Goal: Task Accomplishment & Management: Manage account settings

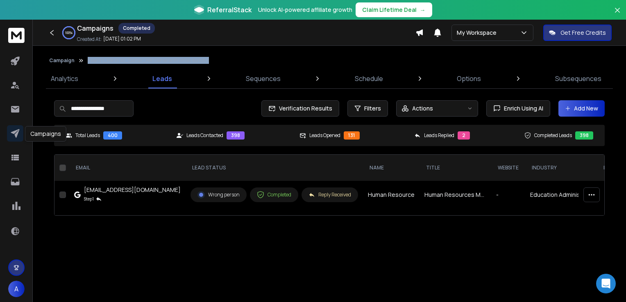
click at [7, 133] on link at bounding box center [15, 133] width 16 height 16
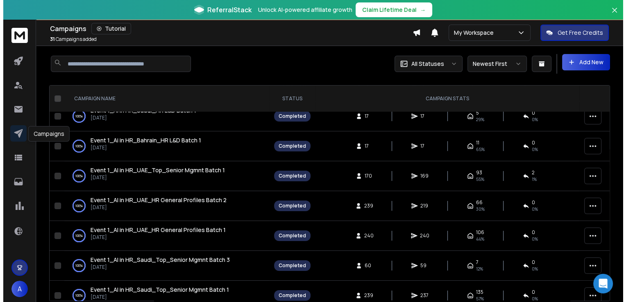
scroll to position [41, 0]
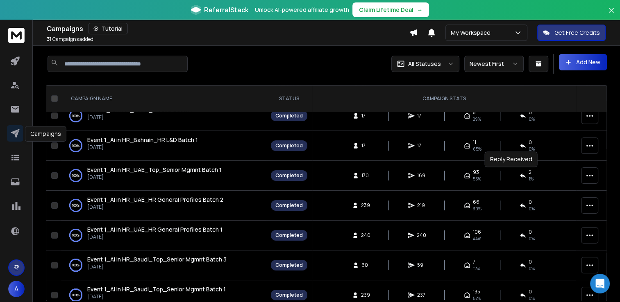
click at [529, 173] on span "2" at bounding box center [530, 172] width 3 height 7
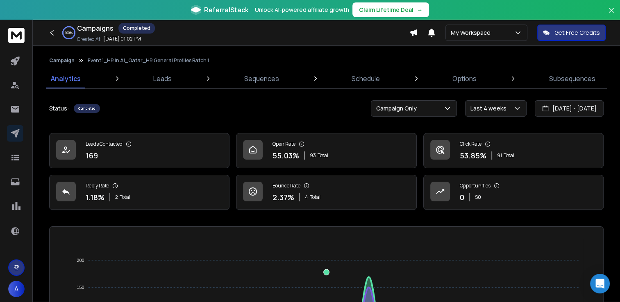
click at [120, 198] on span "Total" at bounding box center [125, 197] width 11 height 7
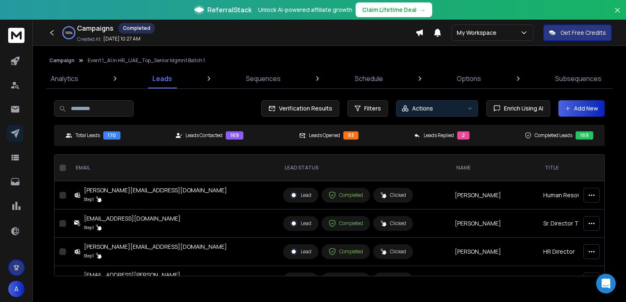
click at [438, 116] on button "Actions" at bounding box center [437, 108] width 82 height 16
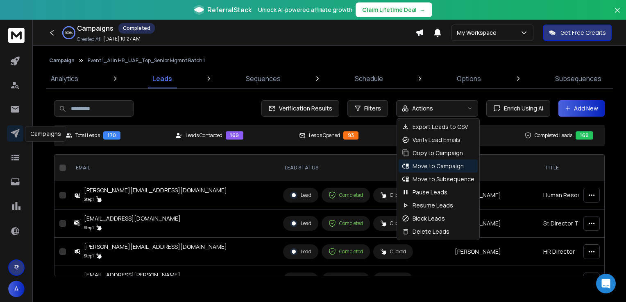
click at [15, 130] on icon at bounding box center [15, 134] width 10 height 10
